Goal: Task Accomplishment & Management: Manage account settings

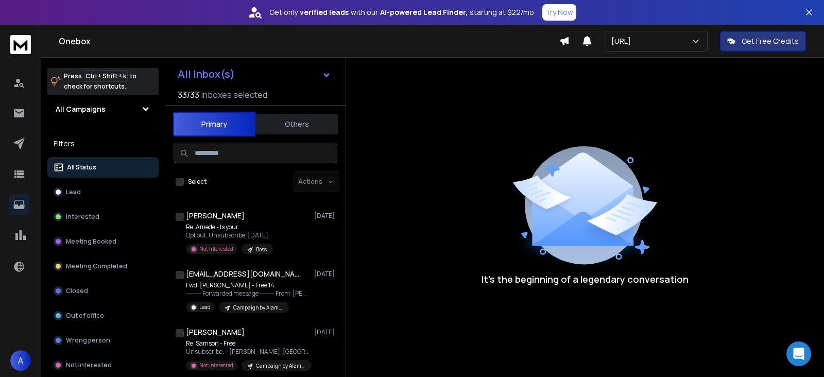
click at [809, 12] on icon at bounding box center [809, 12] width 6 height 6
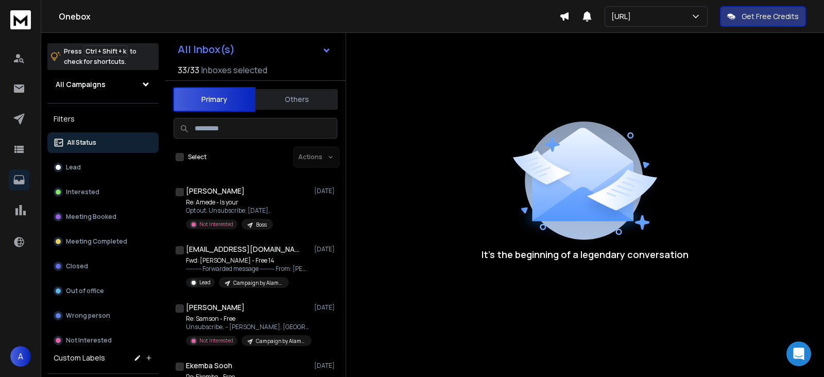
click at [14, 20] on img at bounding box center [20, 19] width 21 height 19
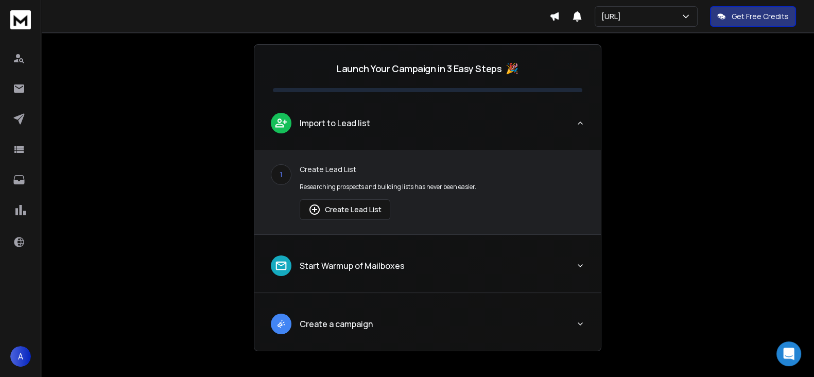
scroll to position [74, 0]
click at [18, 362] on span "A" at bounding box center [20, 356] width 21 height 21
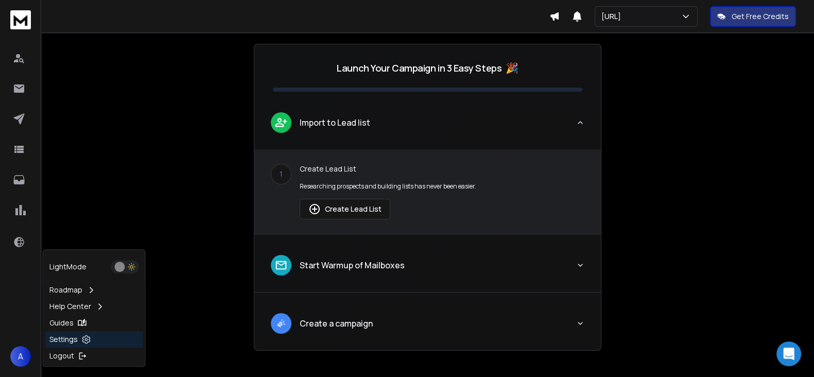
click at [64, 346] on div "Settings" at bounding box center [94, 339] width 98 height 16
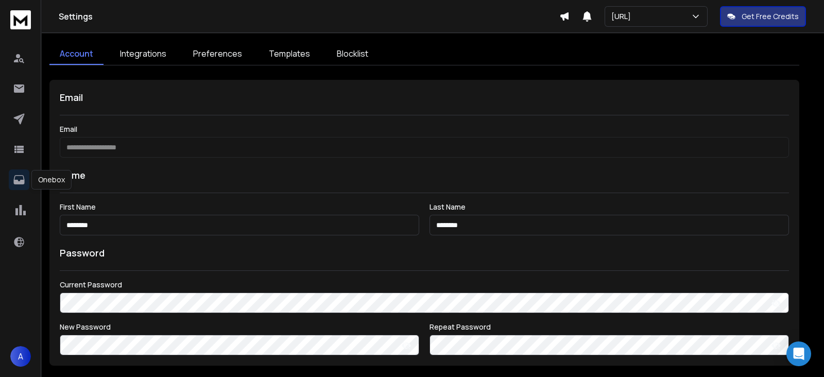
click at [17, 180] on icon at bounding box center [18, 179] width 11 height 9
